Goal: Task Accomplishment & Management: Manage account settings

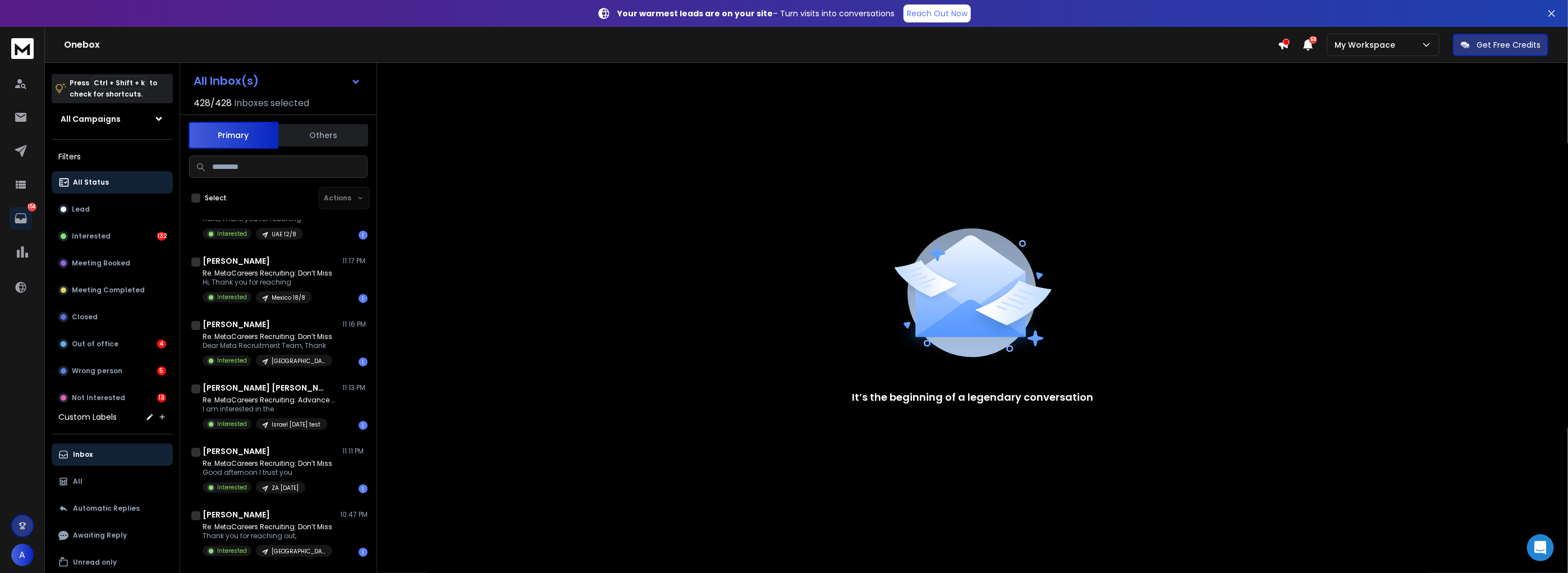
scroll to position [125, 0]
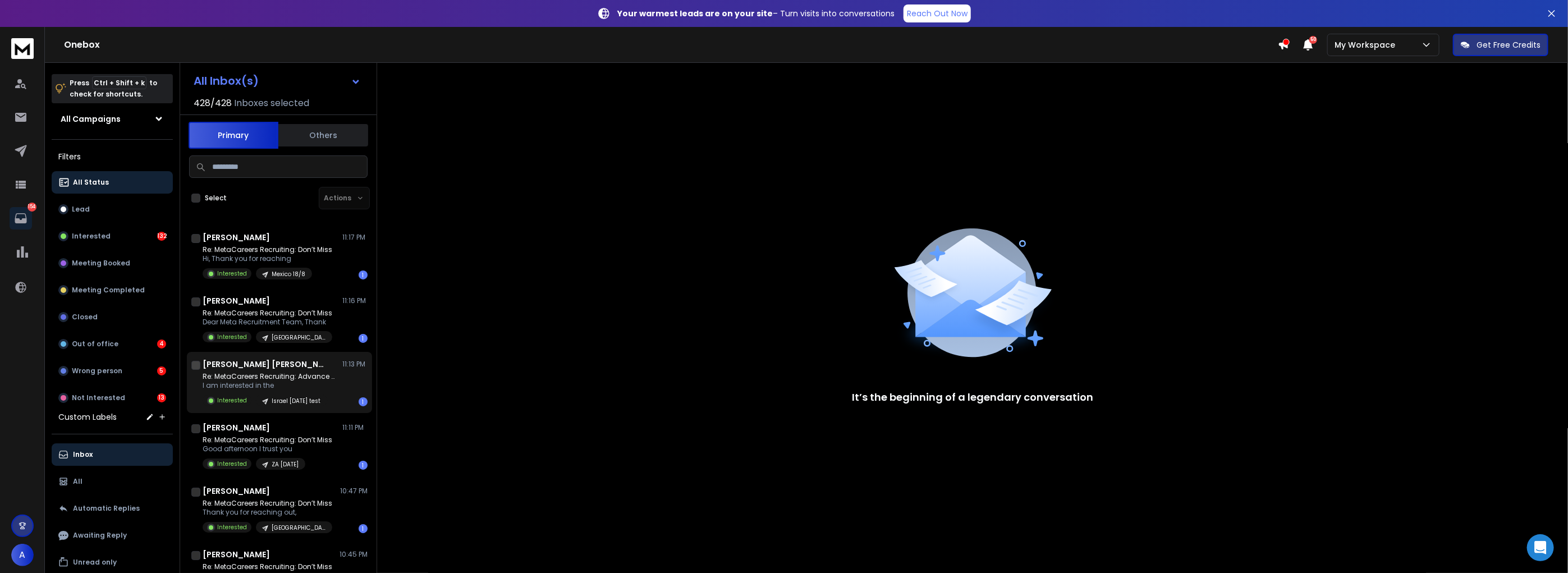
click at [283, 362] on h1 "[PERSON_NAME] [PERSON_NAME]" at bounding box center [264, 364] width 124 height 11
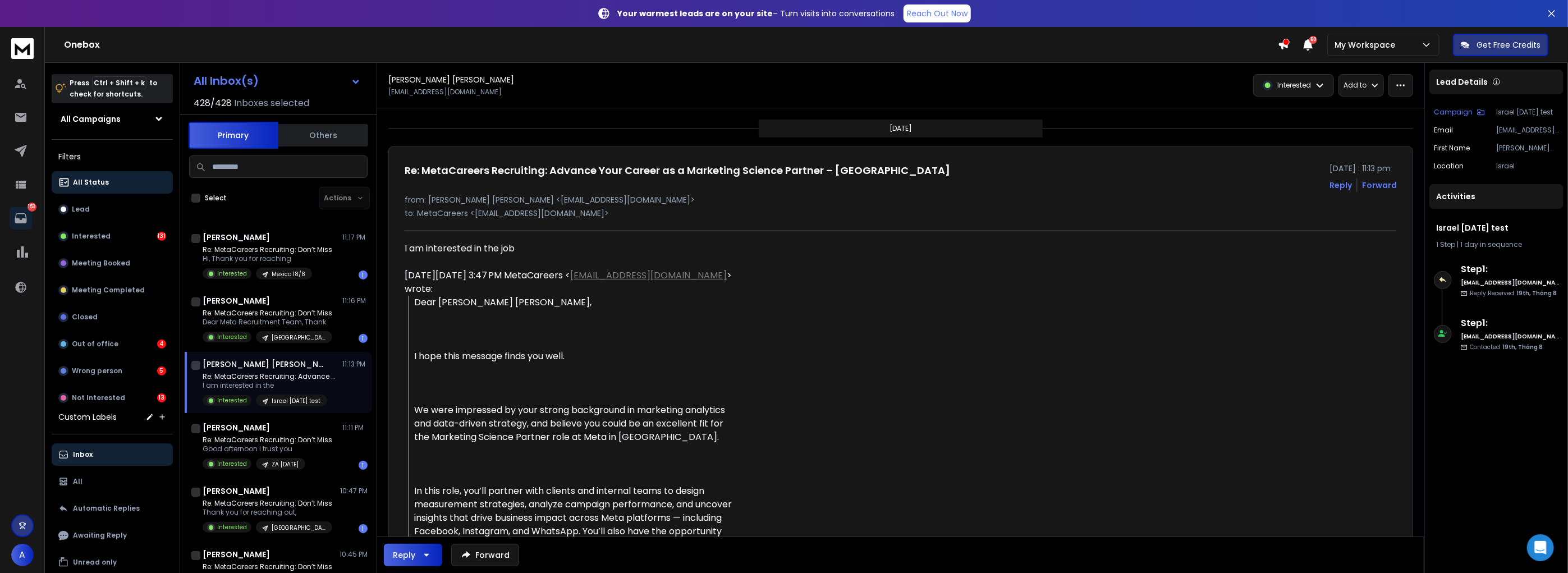
click at [433, 91] on p "[EMAIL_ADDRESS][DOMAIN_NAME]" at bounding box center [444, 92] width 113 height 9
click at [1399, 75] on button "button" at bounding box center [1401, 86] width 25 height 23
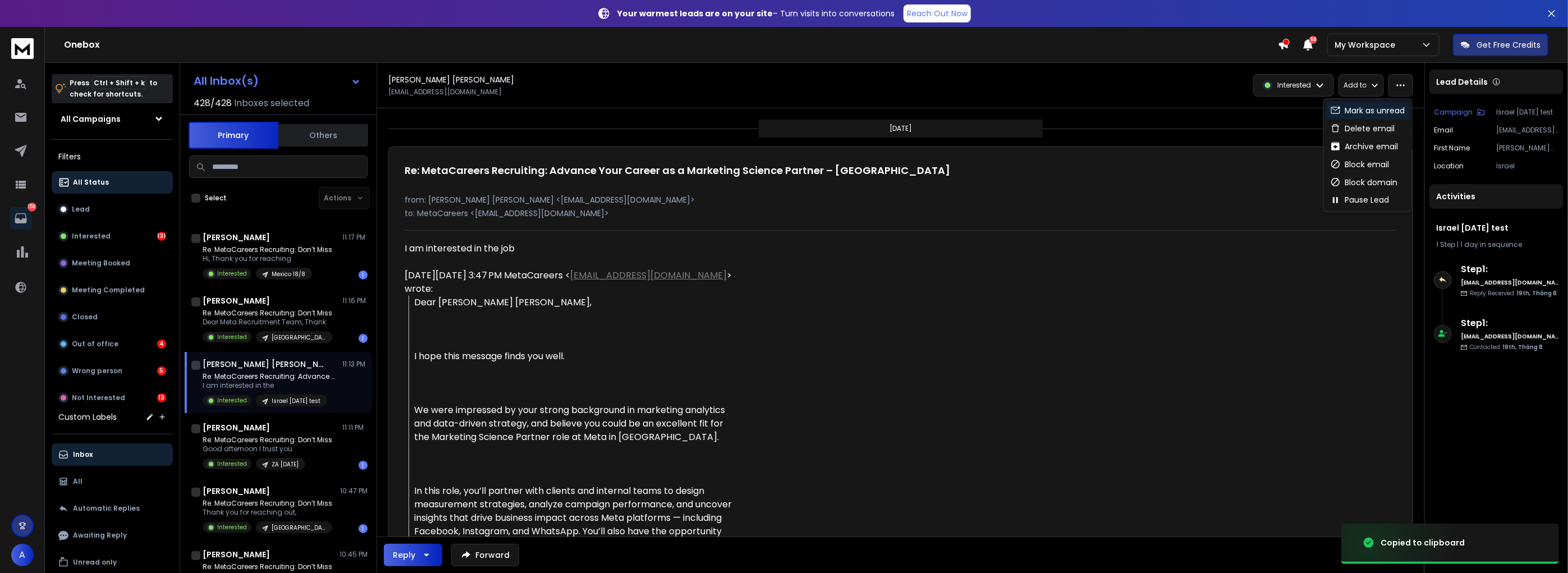
click at [1378, 106] on div "Mark as unread" at bounding box center [1368, 110] width 75 height 11
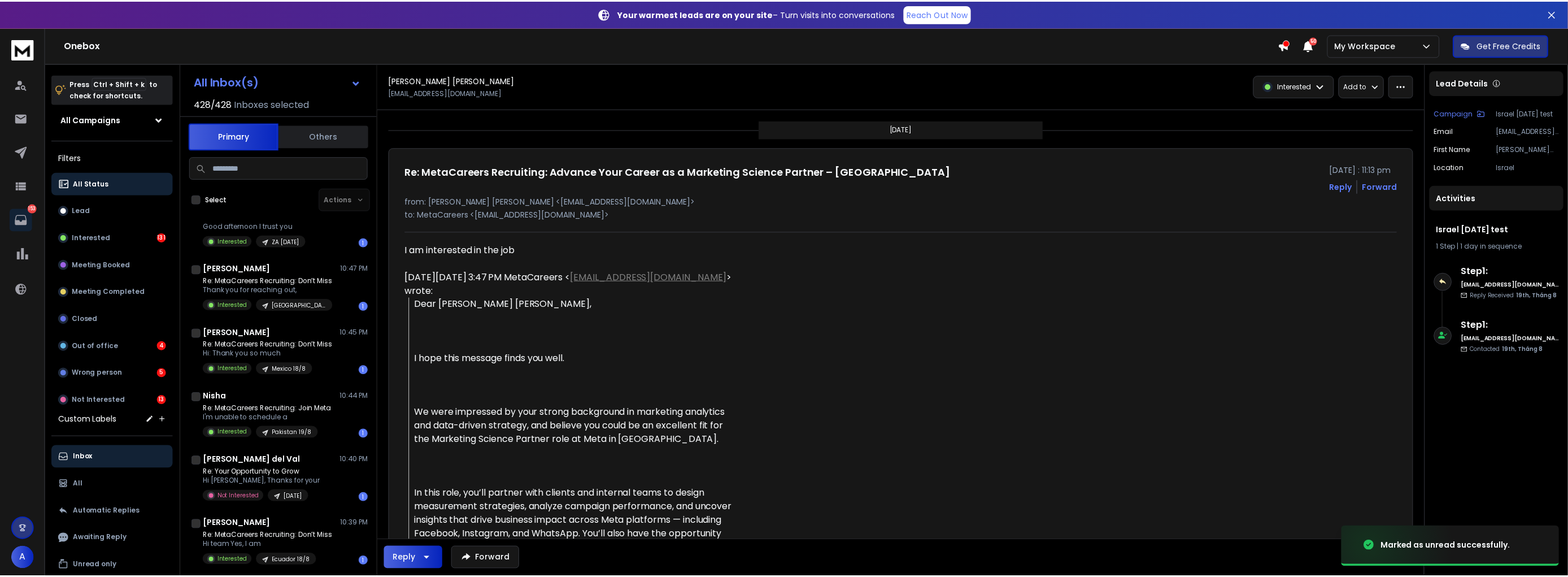
scroll to position [377, 0]
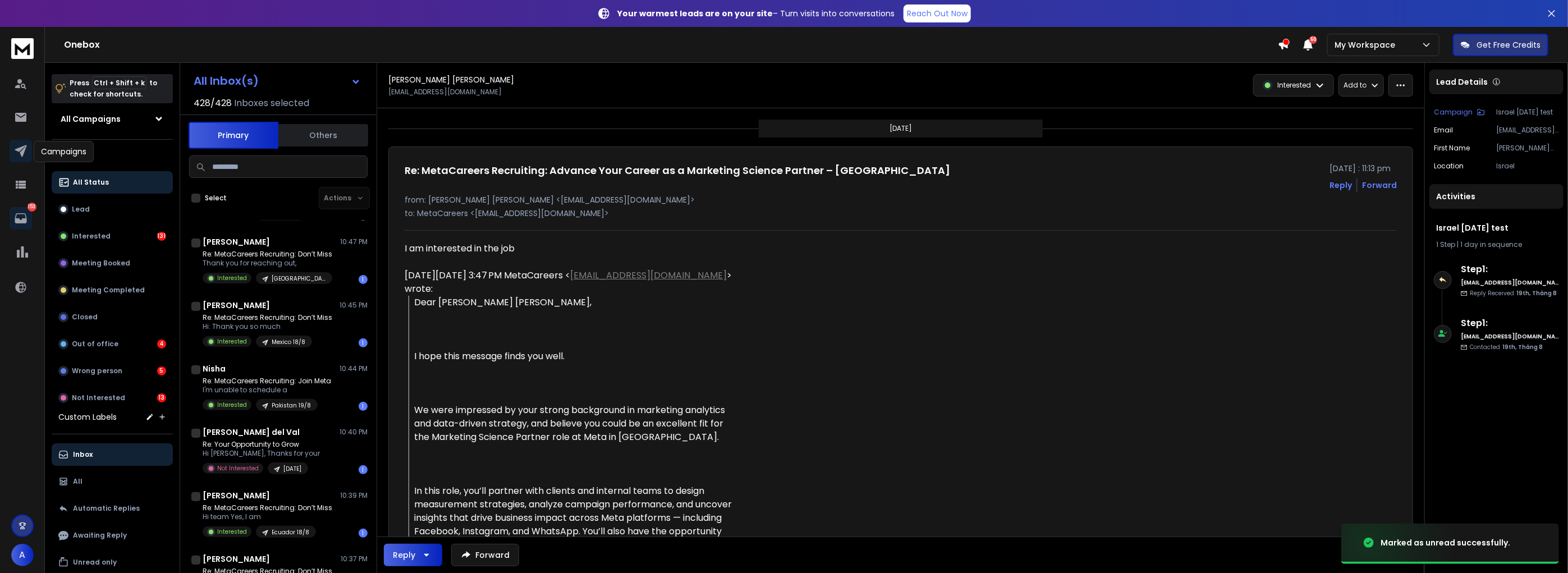
click at [10, 148] on link at bounding box center [21, 151] width 23 height 23
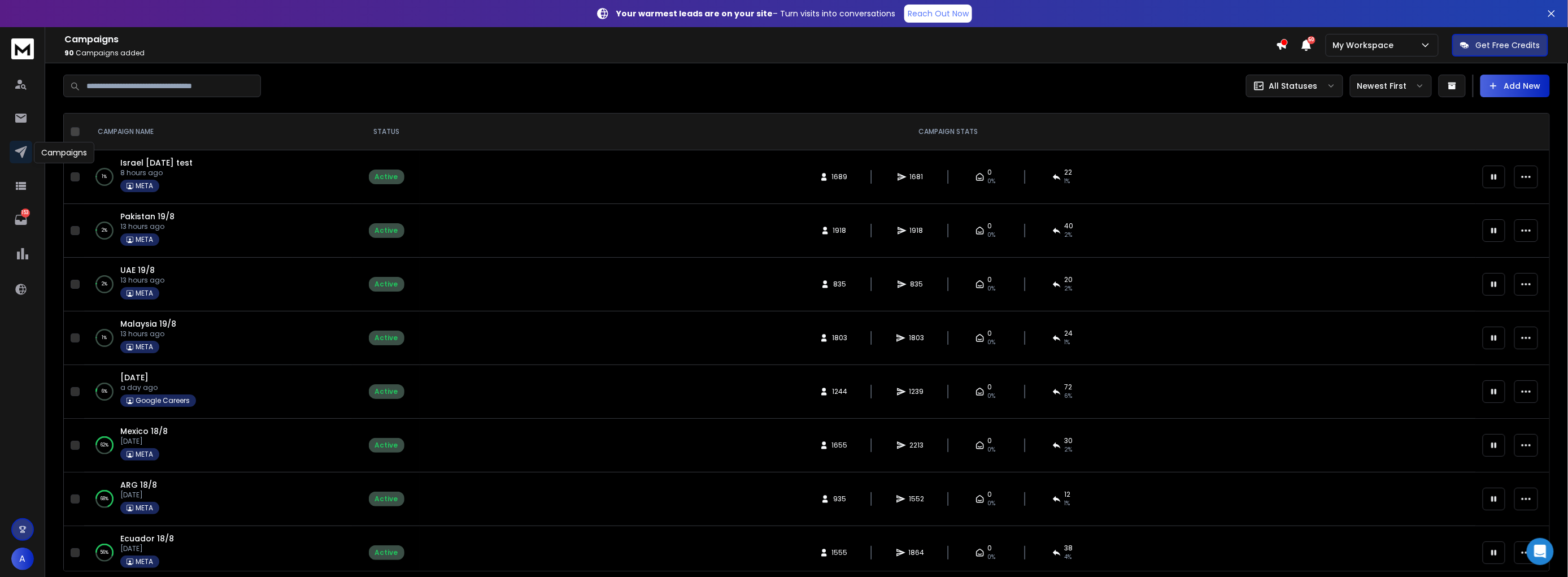
click at [506, 98] on div "Campaigns 90 Campaigns Added All Statuses Newest First Add New CAMPAIGN NAME ST…" at bounding box center [806, 323] width 1486 height 497
drag, startPoint x: 610, startPoint y: 76, endPoint x: 482, endPoint y: 1, distance: 148.4
click at [607, 76] on div at bounding box center [435, 86] width 743 height 23
